Goal: Task Accomplishment & Management: Manage account settings

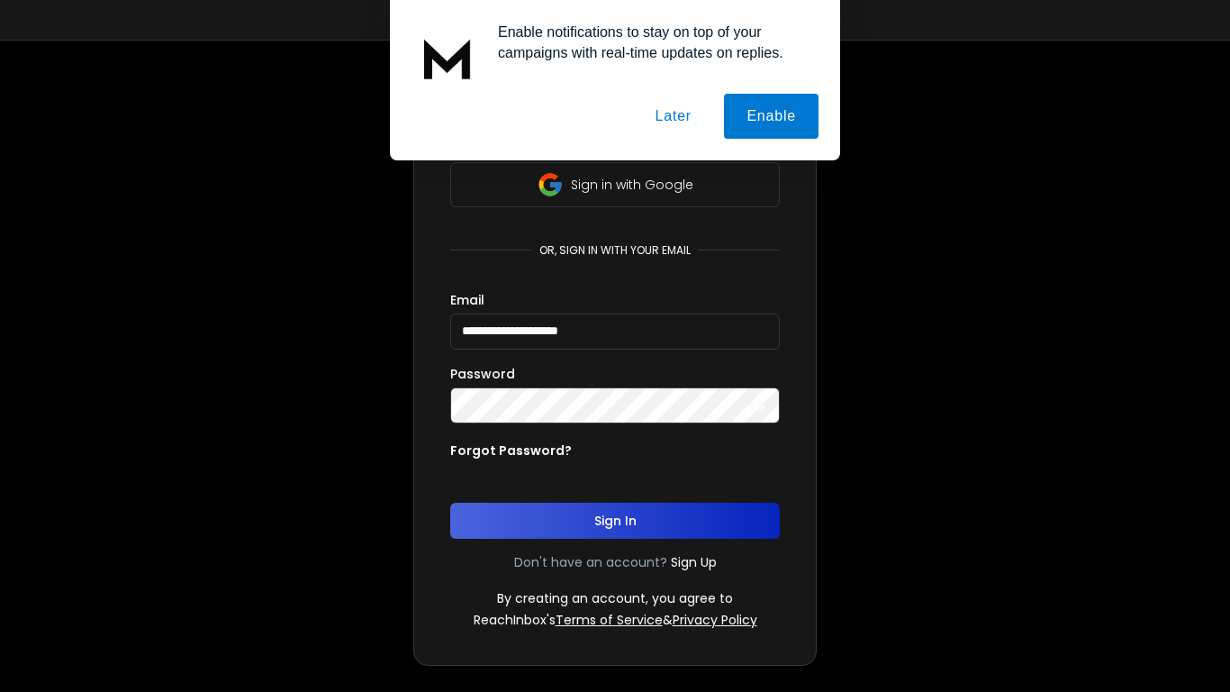
type input "**********"
click at [615, 520] on button "Sign In" at bounding box center [615, 521] width 330 height 36
